Goal: Information Seeking & Learning: Learn about a topic

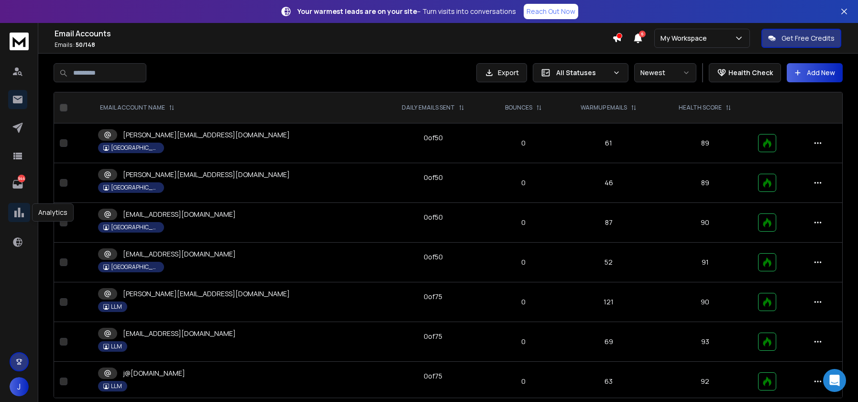
click at [19, 216] on icon at bounding box center [19, 213] width 10 height 10
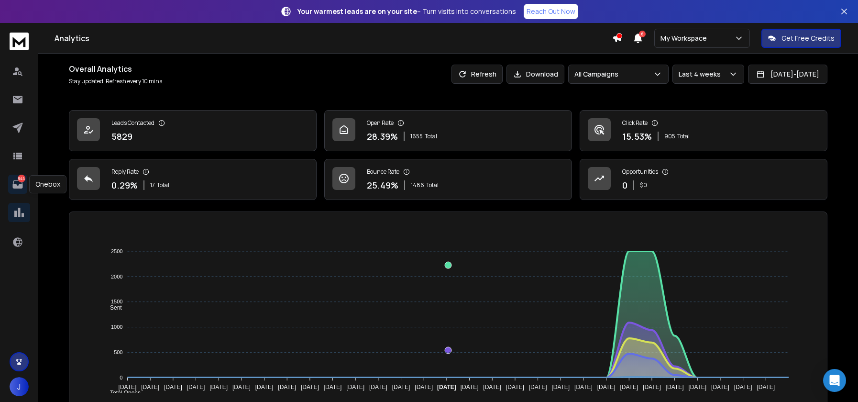
click at [18, 184] on icon at bounding box center [17, 183] width 11 height 11
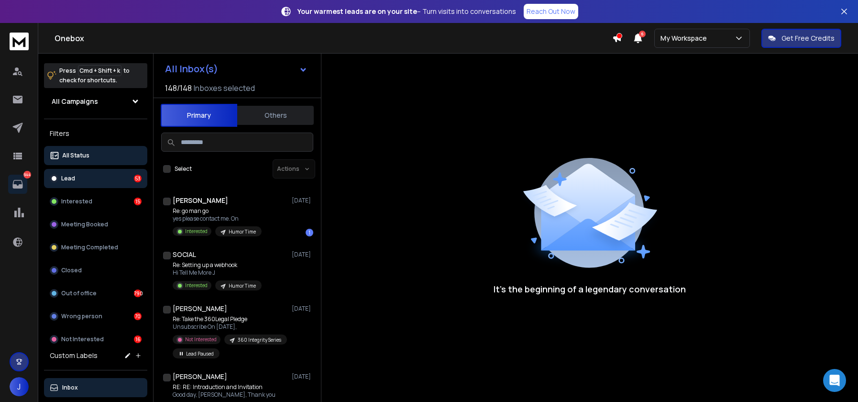
click at [83, 174] on button "Lead 53" at bounding box center [95, 178] width 103 height 19
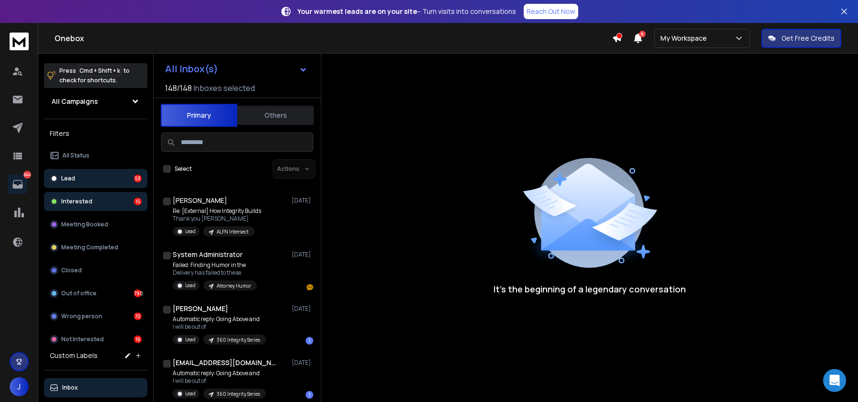
click at [77, 206] on button "Interested 15" at bounding box center [95, 201] width 103 height 19
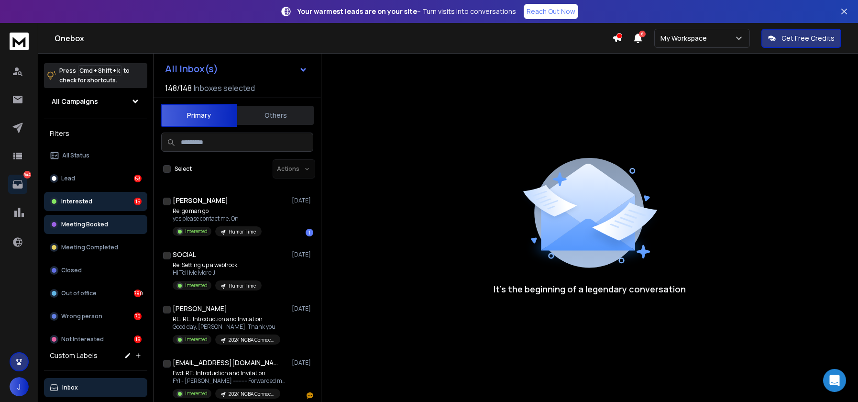
click at [79, 222] on p "Meeting Booked" at bounding box center [84, 225] width 47 height 8
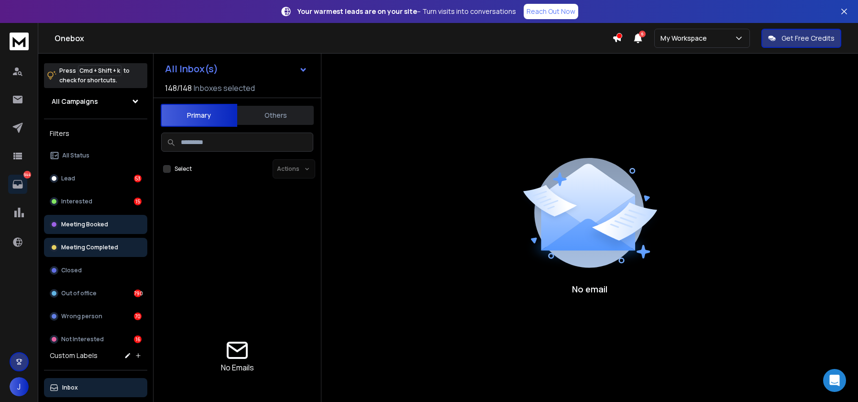
drag, startPoint x: 89, startPoint y: 245, endPoint x: 83, endPoint y: 244, distance: 5.9
click at [87, 245] on p "Meeting Completed" at bounding box center [89, 248] width 57 height 8
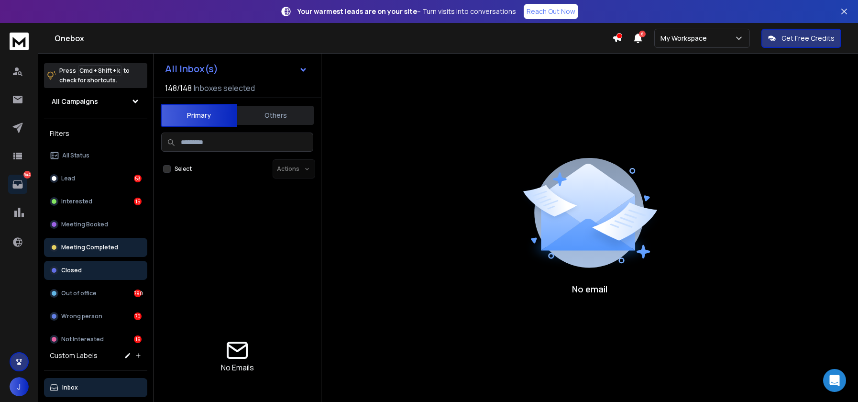
click at [76, 263] on button "Closed" at bounding box center [95, 270] width 103 height 19
drag, startPoint x: 83, startPoint y: 300, endPoint x: 81, endPoint y: 307, distance: 7.9
click at [83, 300] on button "Out of office 790" at bounding box center [95, 293] width 103 height 19
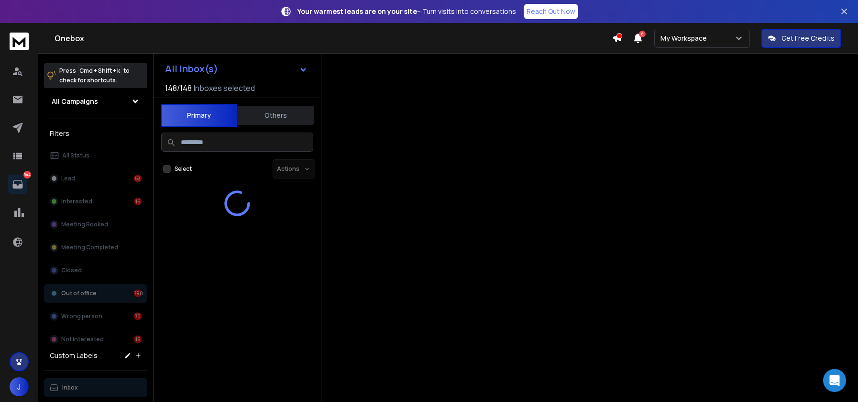
click at [80, 316] on div "All Status Lead 53 Interested 15 Meeting Booked Meeting Completed Closed Out of…" at bounding box center [95, 247] width 103 height 203
click at [82, 336] on div "All Status Lead 53 Interested 15 Meeting Booked Meeting Completed Closed Out of…" at bounding box center [95, 247] width 103 height 203
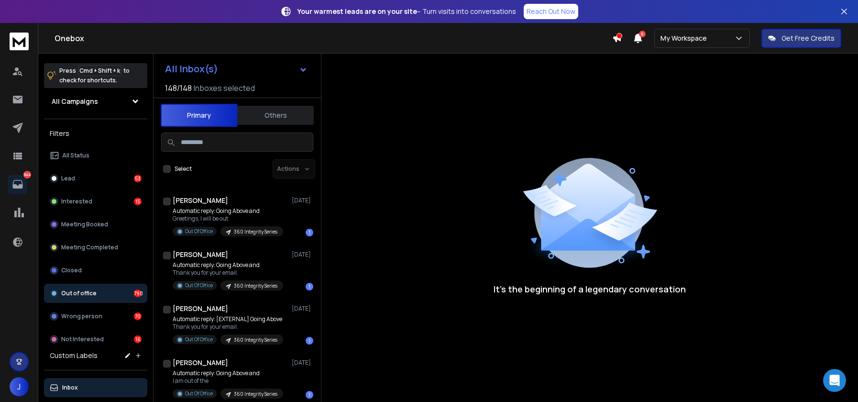
click at [26, 319] on div "944 J" at bounding box center [19, 214] width 38 height 383
click at [462, 189] on div "It’s the beginning of a legendary conversation" at bounding box center [590, 225] width 537 height 342
